Goal: Navigation & Orientation: Find specific page/section

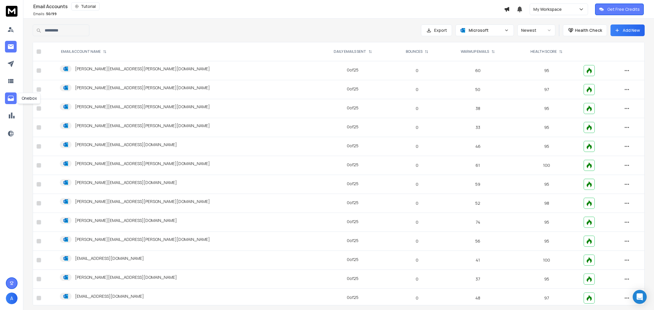
click at [8, 96] on icon at bounding box center [11, 98] width 6 height 5
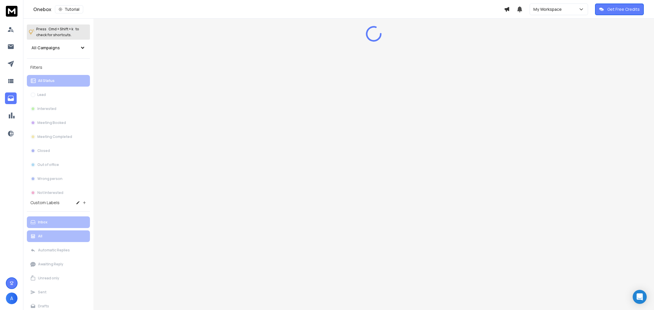
click at [63, 236] on div "Inbox All Automatic Replies Awaiting Reply Unread only Sent Drafts Archive" at bounding box center [58, 272] width 63 height 110
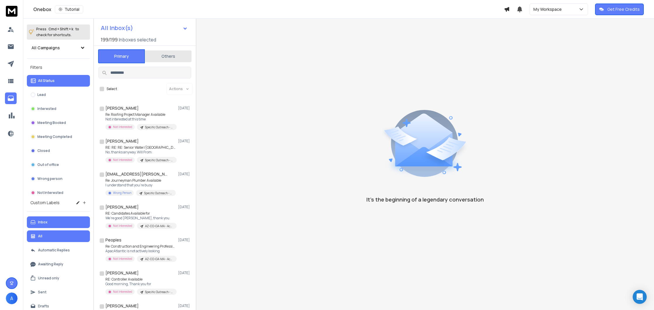
click at [61, 238] on button "All" at bounding box center [58, 237] width 63 height 12
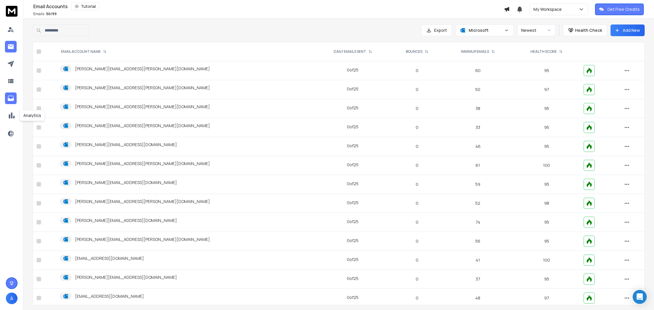
drag, startPoint x: 10, startPoint y: 106, endPoint x: 11, endPoint y: 102, distance: 3.7
click at [10, 105] on div at bounding box center [11, 100] width 13 height 14
click at [11, 102] on icon at bounding box center [10, 98] width 7 height 7
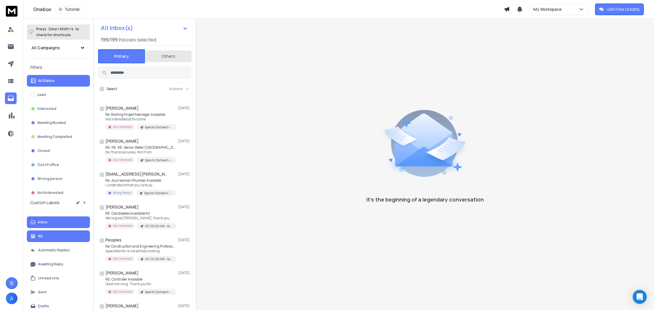
click at [64, 242] on button "All" at bounding box center [58, 237] width 63 height 12
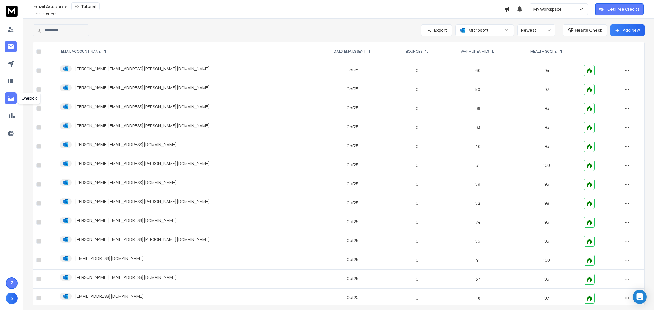
click at [9, 97] on icon at bounding box center [10, 98] width 7 height 7
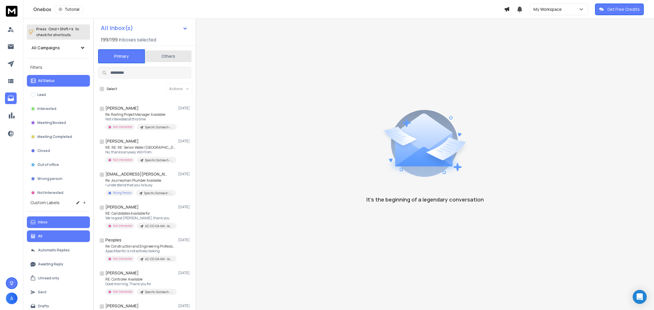
click at [38, 238] on p "All" at bounding box center [40, 236] width 4 height 5
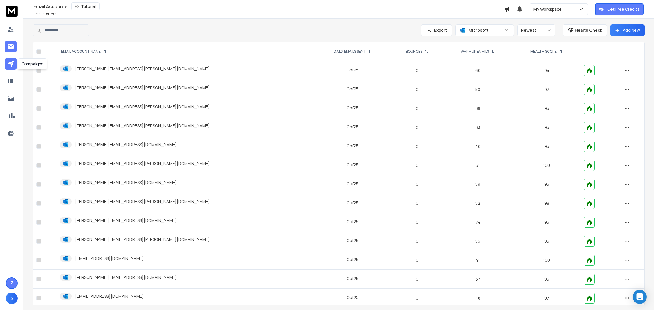
click at [9, 65] on icon at bounding box center [10, 63] width 7 height 7
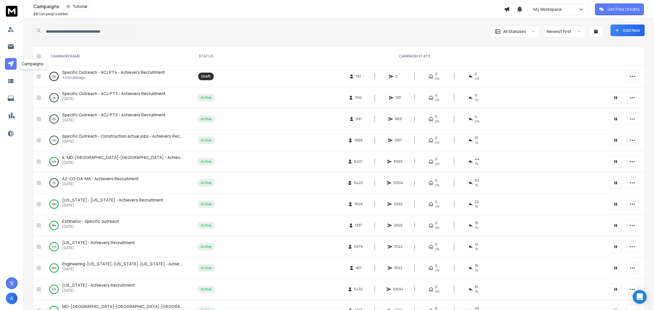
click at [9, 65] on icon at bounding box center [10, 63] width 7 height 7
